Goal: Check status: Check status

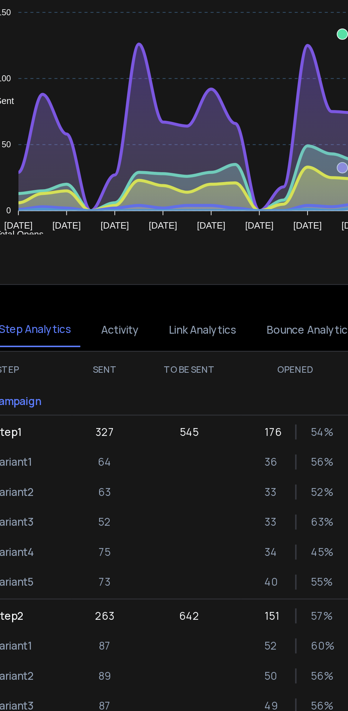
click at [70, 401] on button "Activity" at bounding box center [69, 398] width 26 height 16
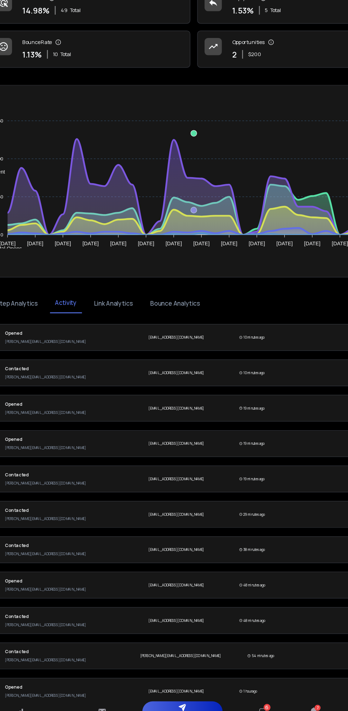
scroll to position [34, 0]
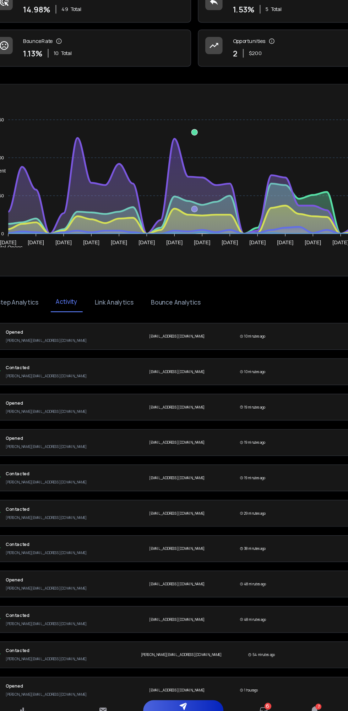
click at [26, 364] on button "Step Analytics" at bounding box center [28, 364] width 43 height 16
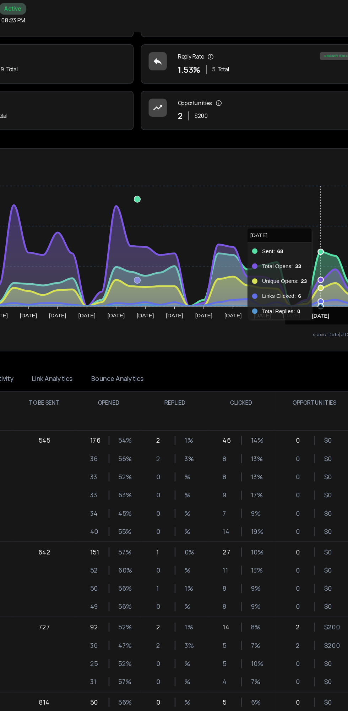
scroll to position [79, 0]
